Goal: Task Accomplishment & Management: Manage account settings

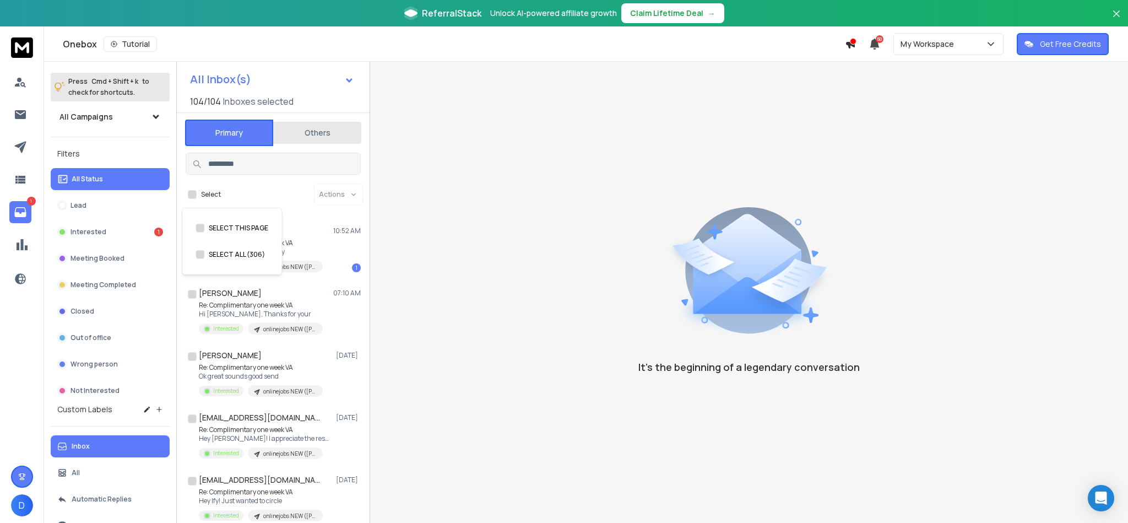
click at [243, 243] on div "SELECT ALL (306)" at bounding box center [231, 254] width 73 height 22
click at [302, 244] on p "Re: Complimentary one week VA" at bounding box center [261, 242] width 124 height 9
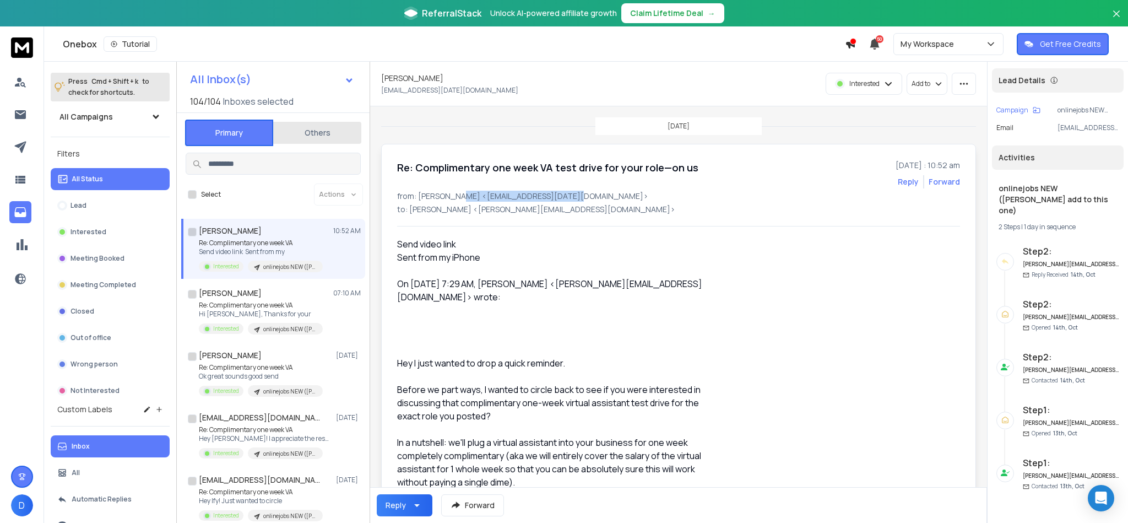
drag, startPoint x: 562, startPoint y: 196, endPoint x: 455, endPoint y: 193, distance: 106.3
click at [455, 193] on p "from: Es Rourk <eventsin.year2010@gmail.com>" at bounding box center [678, 196] width 563 height 11
copy p "eventsin.year2010@gmail.com"
click at [192, 233] on button "button" at bounding box center [192, 231] width 9 height 9
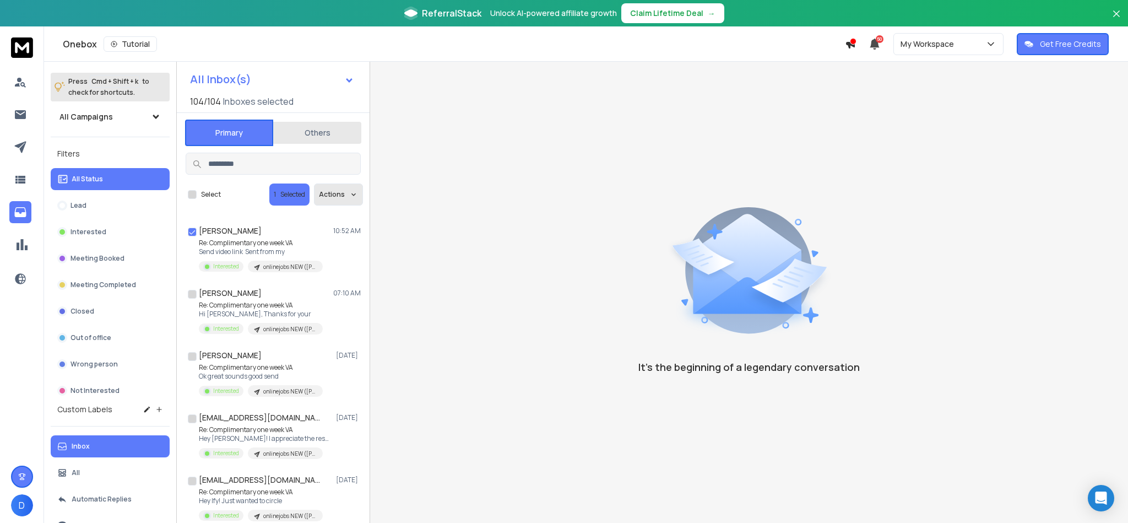
click at [341, 199] on button "Actions" at bounding box center [338, 194] width 49 height 22
click at [329, 287] on div "Archive email" at bounding box center [318, 289] width 62 height 11
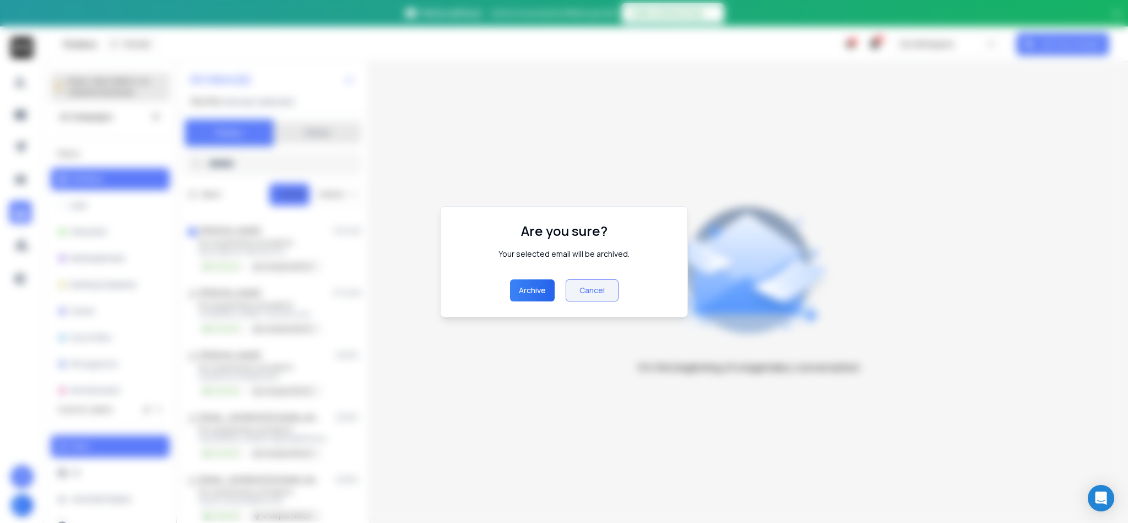
click at [535, 286] on p "archive" at bounding box center [532, 290] width 27 height 11
